Goal: Task Accomplishment & Management: Manage account settings

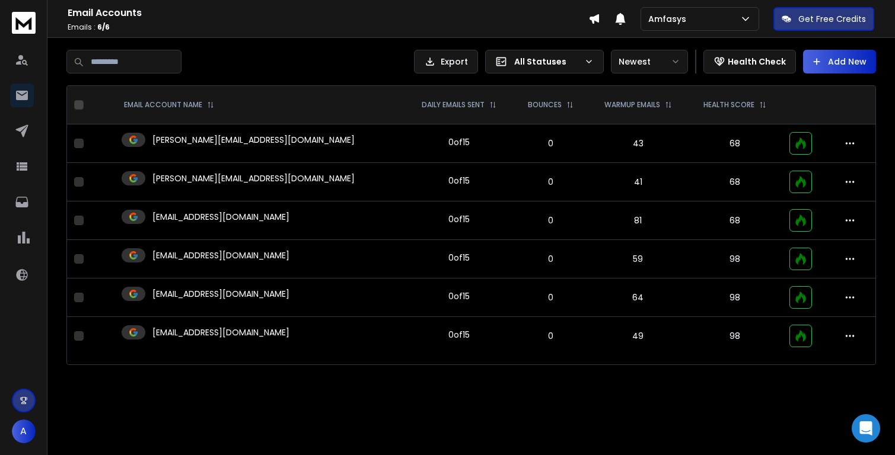
click at [521, 145] on p "0" at bounding box center [551, 144] width 60 height 12
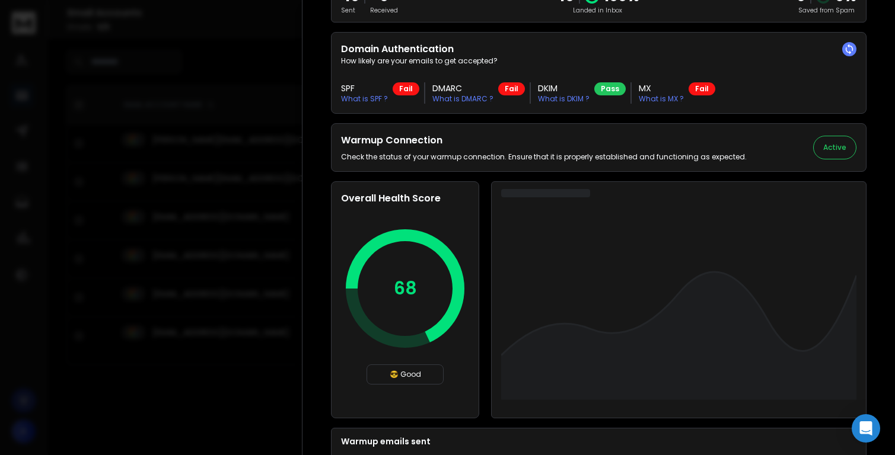
scroll to position [295, 0]
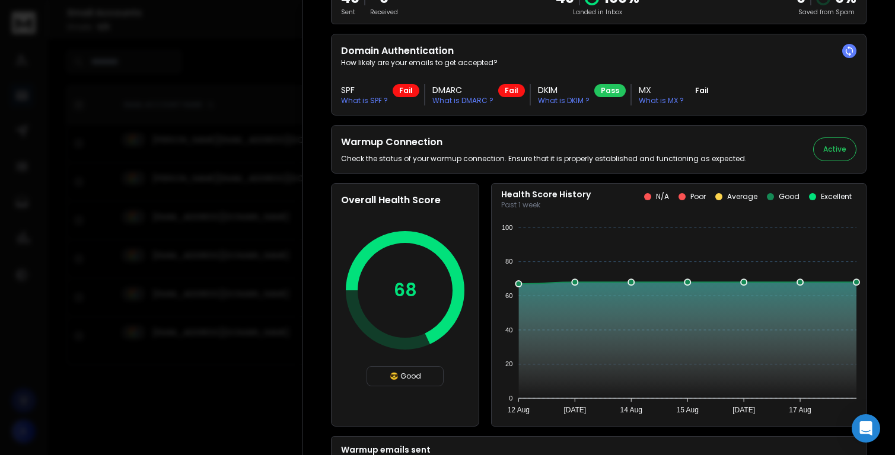
click at [690, 91] on div "Fail" at bounding box center [701, 90] width 27 height 13
click at [518, 92] on div "Fail" at bounding box center [511, 90] width 27 height 13
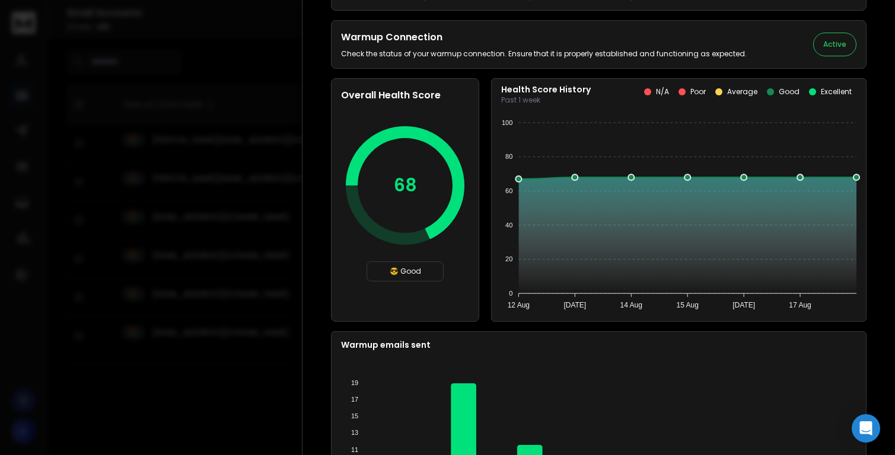
scroll to position [0, 0]
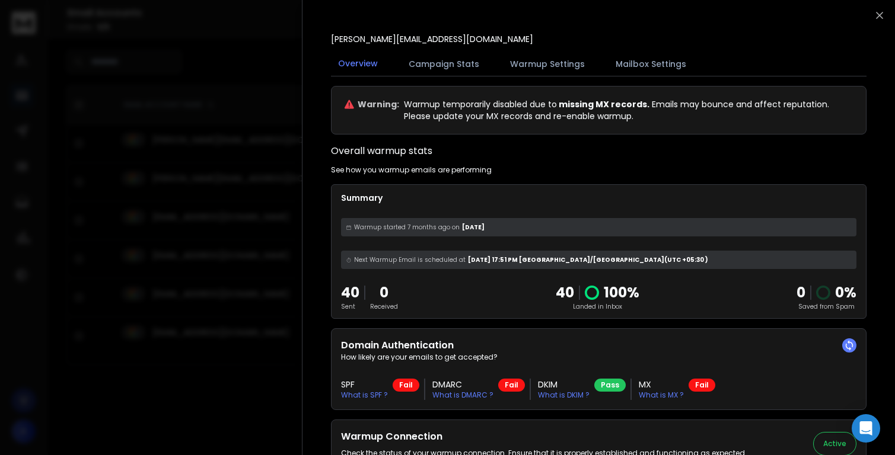
click at [538, 64] on button "Warmup Settings" at bounding box center [547, 64] width 89 height 26
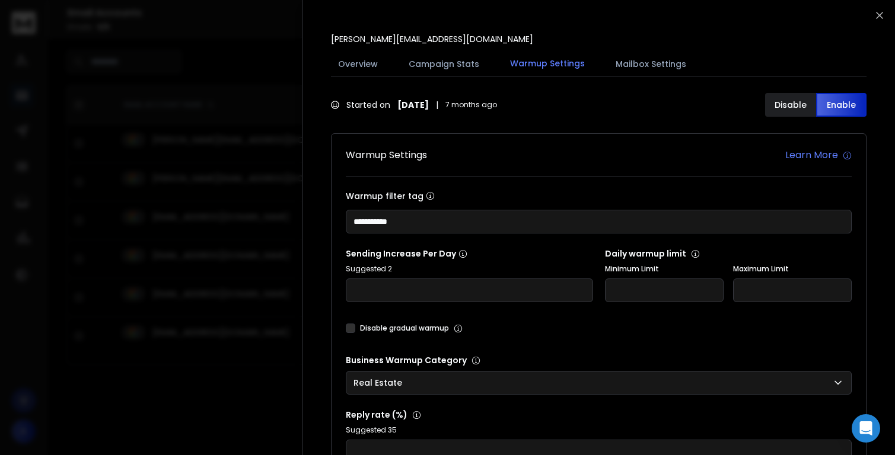
click at [651, 65] on button "Mailbox Settings" at bounding box center [650, 64] width 85 height 26
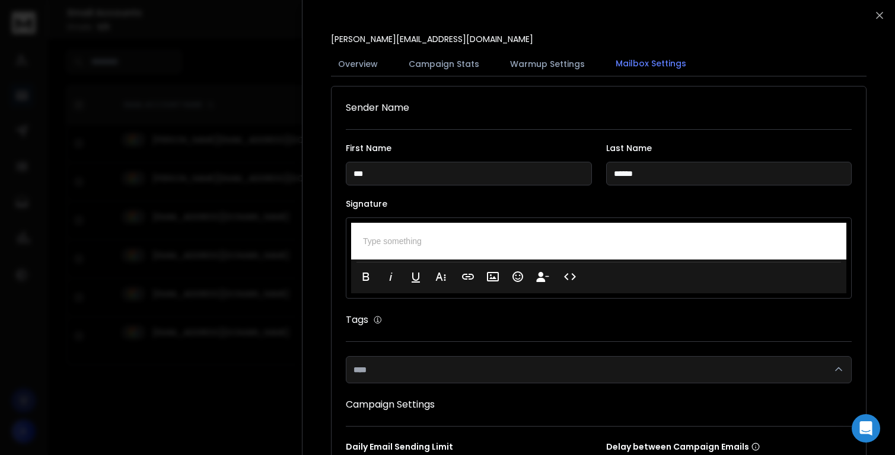
click at [458, 66] on button "Campaign Stats" at bounding box center [443, 64] width 85 height 26
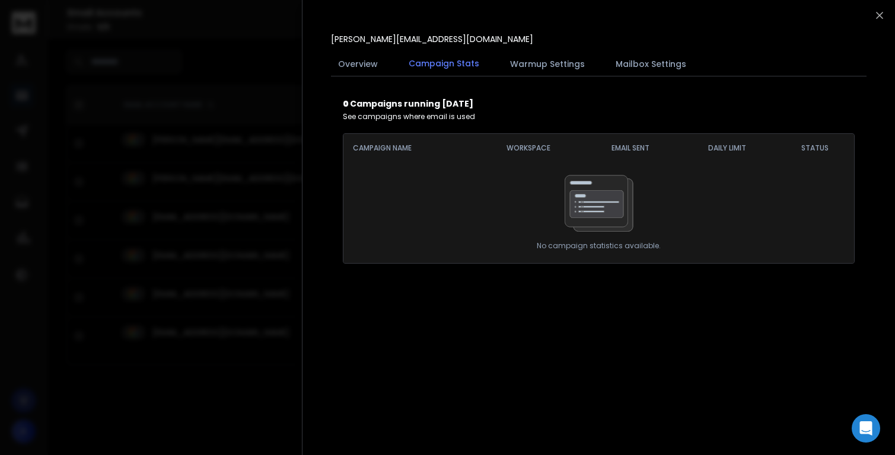
click at [530, 62] on button "Warmup Settings" at bounding box center [547, 64] width 89 height 26
